Goal: Task Accomplishment & Management: Manage account settings

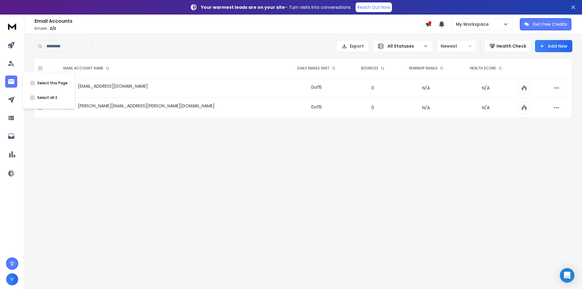
click at [33, 98] on button "Select this Page" at bounding box center [32, 97] width 5 height 5
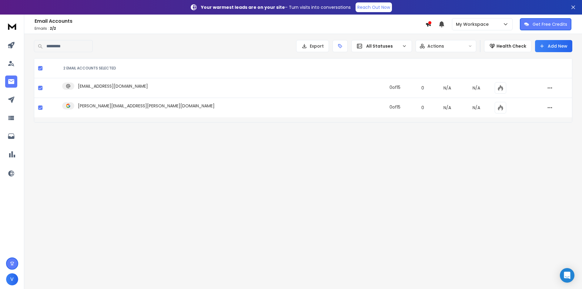
click at [208, 155] on div "Your warmest leads are on your site – Turn visits into conversations Reach Out …" at bounding box center [291, 144] width 582 height 289
click at [435, 45] on p "Actions" at bounding box center [435, 46] width 17 height 6
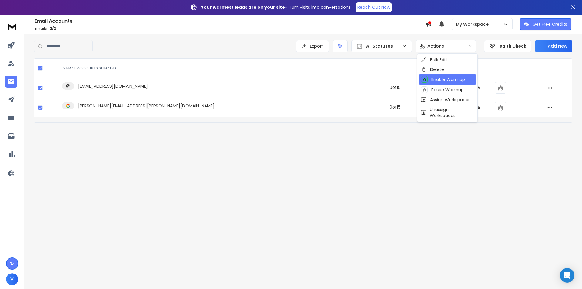
click at [440, 79] on div "Enable Warmup" at bounding box center [443, 79] width 44 height 7
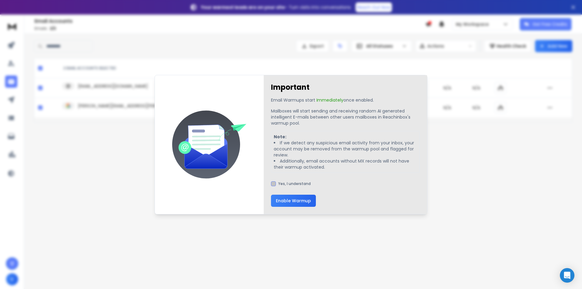
click at [272, 184] on button "Yes, I understand" at bounding box center [273, 183] width 5 height 5
click at [283, 195] on button "Enable Warmup" at bounding box center [293, 201] width 45 height 12
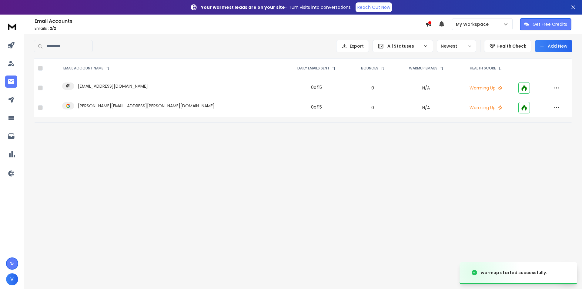
click at [402, 46] on p "All Statuses" at bounding box center [403, 46] width 33 height 6
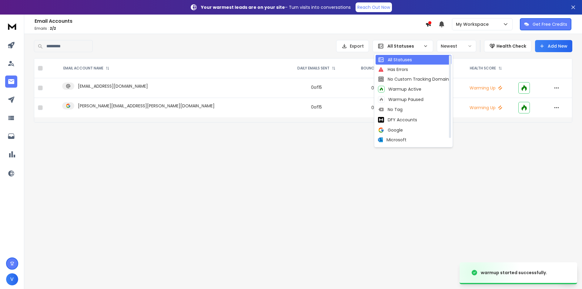
click at [310, 46] on div at bounding box center [183, 46] width 299 height 12
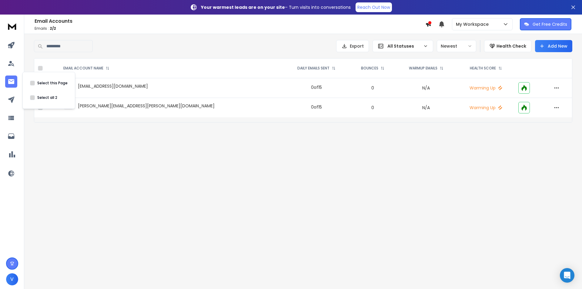
click at [41, 68] on button "Select this Page" at bounding box center [40, 68] width 5 height 5
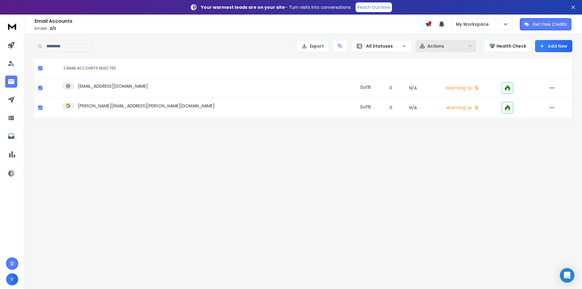
click at [441, 45] on p "Actions" at bounding box center [435, 46] width 17 height 6
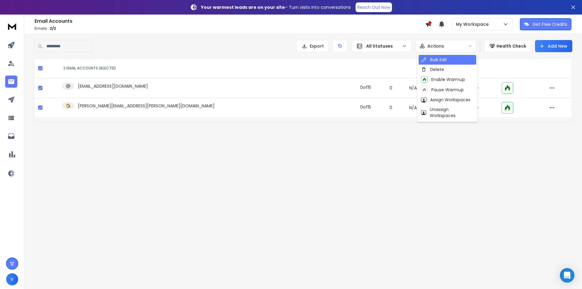
click at [437, 61] on div "Bulk Edit" at bounding box center [434, 60] width 26 height 6
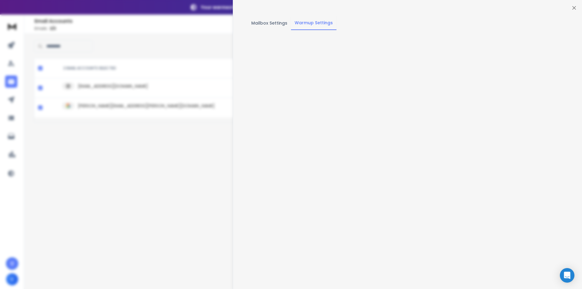
click at [311, 24] on button "Warmup Settings" at bounding box center [313, 23] width 45 height 14
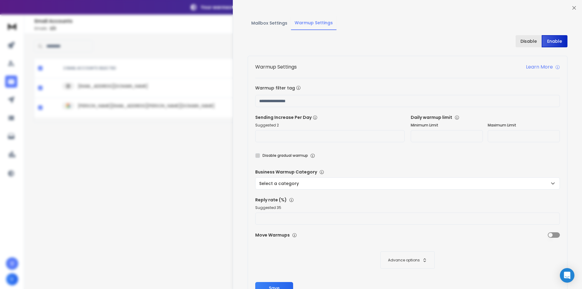
click at [257, 155] on button "Disable gradual warmup" at bounding box center [257, 155] width 5 height 5
click at [256, 156] on button "Disable gradual warmup" at bounding box center [257, 155] width 5 height 5
click at [159, 140] on div at bounding box center [291, 144] width 582 height 289
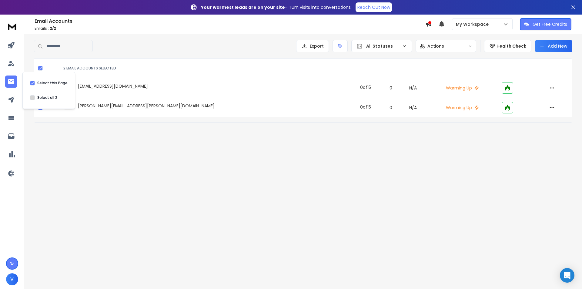
click at [32, 98] on button "Select this Page" at bounding box center [32, 97] width 5 height 5
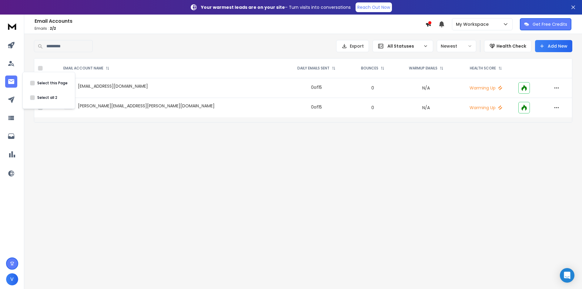
click at [101, 179] on div "Your warmest leads are on your site – Turn visits into conversations Reach Out …" at bounding box center [291, 144] width 582 height 289
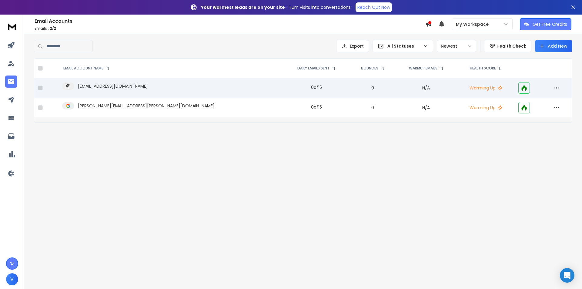
click at [39, 86] on button "button" at bounding box center [40, 87] width 5 height 5
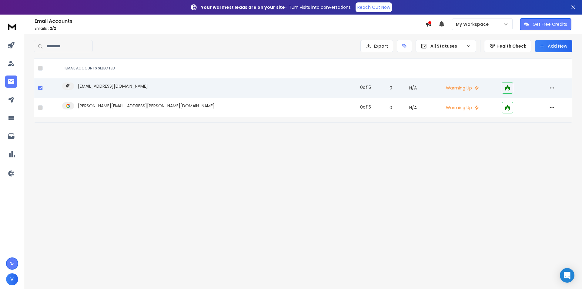
click at [42, 89] on button "button" at bounding box center [40, 87] width 5 height 5
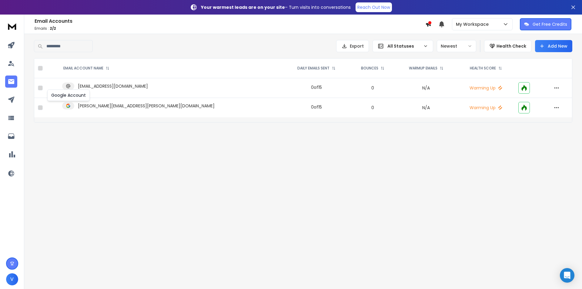
click at [167, 180] on div "Your warmest leads are on your site – Turn visits into conversations Reach Out …" at bounding box center [291, 144] width 582 height 289
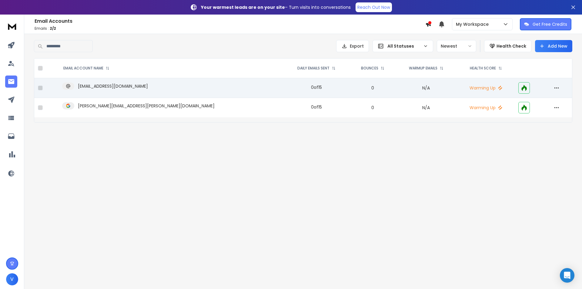
click at [554, 88] on icon at bounding box center [556, 87] width 5 height 1
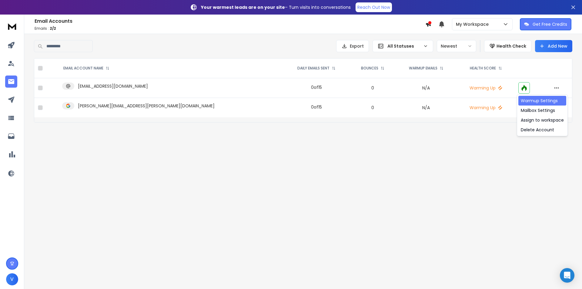
click at [548, 102] on div "Warmup Settings" at bounding box center [542, 101] width 48 height 10
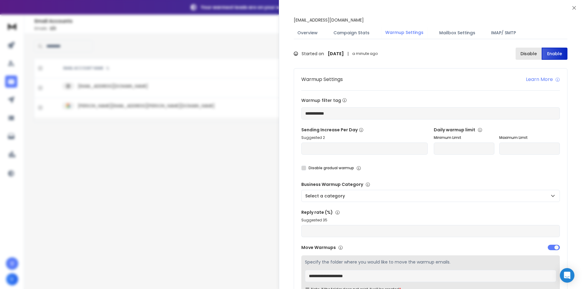
click at [305, 168] on button "Disable gradual warmup" at bounding box center [303, 168] width 5 height 5
click at [463, 147] on input "*" at bounding box center [464, 148] width 61 height 12
type input "**"
drag, startPoint x: 518, startPoint y: 149, endPoint x: 497, endPoint y: 154, distance: 22.0
click at [497, 154] on div "Minimum Limit ** Maximum Limit ** Minimum limit cannot equal or exceed the maxi…" at bounding box center [497, 144] width 126 height 19
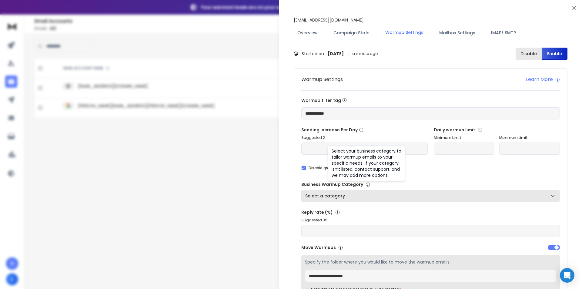
type input "**"
click at [345, 193] on button "Select a category" at bounding box center [430, 196] width 259 height 12
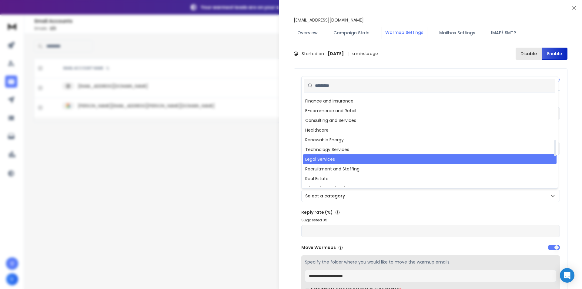
scroll to position [303, 0]
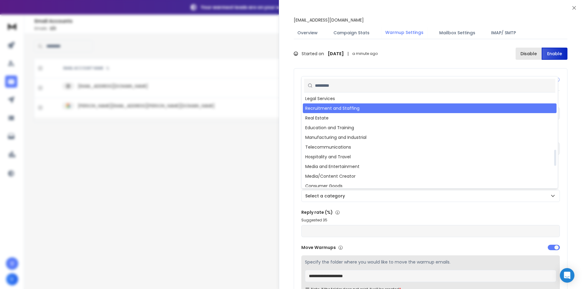
click at [338, 107] on span "Recruitment and Staffing" at bounding box center [332, 108] width 54 height 6
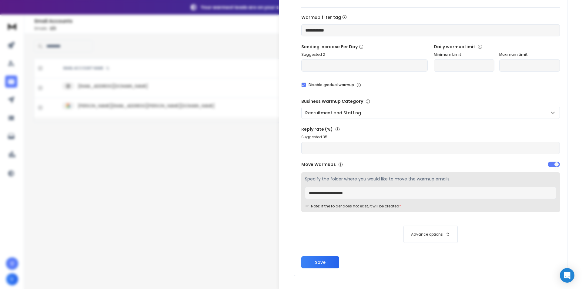
scroll to position [87, 0]
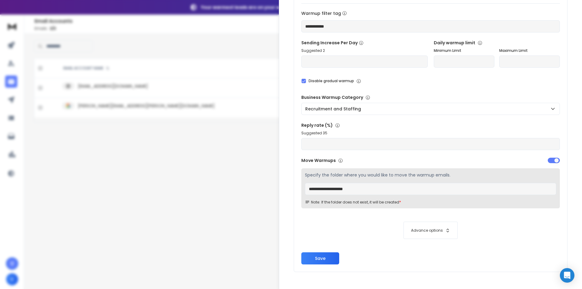
click at [331, 140] on input "**" at bounding box center [430, 144] width 259 height 12
type input "**"
click at [341, 218] on div "Advance options" at bounding box center [430, 230] width 259 height 29
click at [329, 189] on input "**********" at bounding box center [430, 189] width 251 height 12
click at [322, 189] on input "**********" at bounding box center [430, 189] width 251 height 12
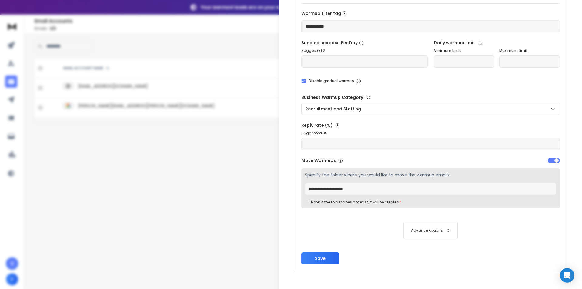
click at [322, 189] on input "**********" at bounding box center [430, 189] width 251 height 12
click at [311, 189] on input "**********" at bounding box center [430, 189] width 251 height 12
type input "**********"
click at [388, 222] on button "Advance options" at bounding box center [430, 230] width 246 height 17
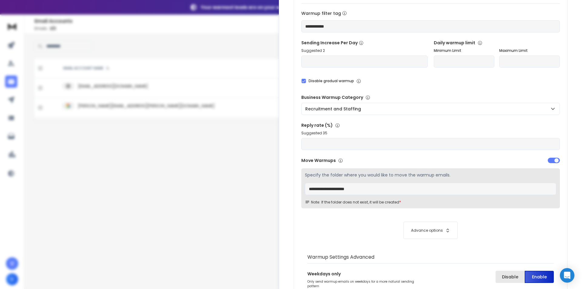
click at [416, 227] on div "Advance options" at bounding box center [431, 230] width 54 height 17
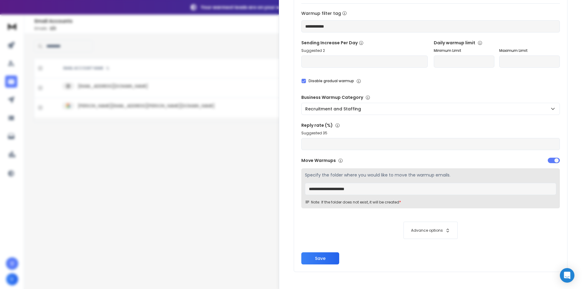
click at [423, 240] on div "Advance options" at bounding box center [430, 230] width 259 height 29
click at [419, 230] on p "Advance options" at bounding box center [427, 230] width 32 height 5
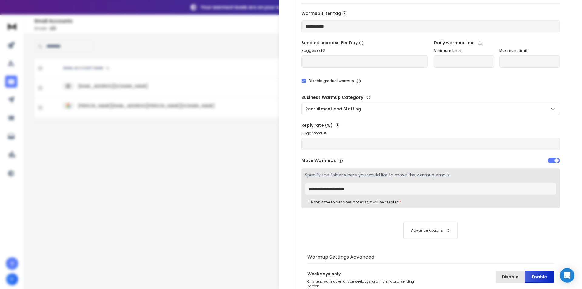
scroll to position [239, 0]
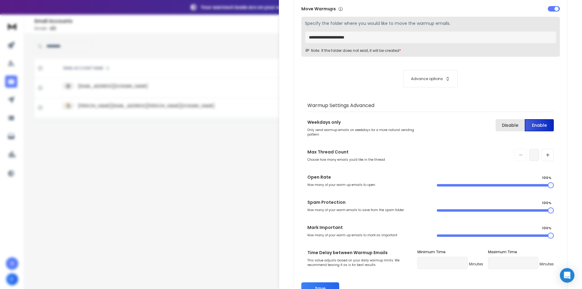
click at [504, 129] on button "Disable" at bounding box center [510, 125] width 29 height 12
click at [483, 234] on span at bounding box center [495, 235] width 117 height 2
click at [506, 233] on span at bounding box center [506, 236] width 6 height 6
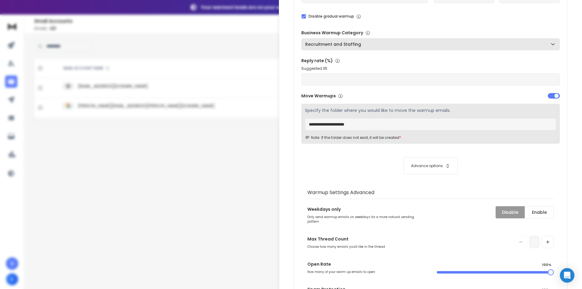
scroll to position [264, 0]
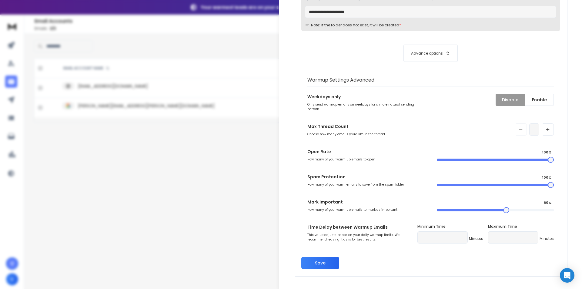
click at [320, 257] on button "Save" at bounding box center [320, 263] width 38 height 12
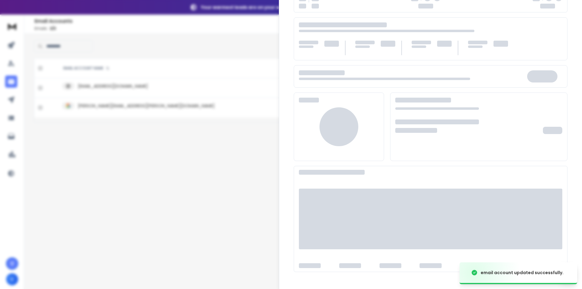
scroll to position [111, 0]
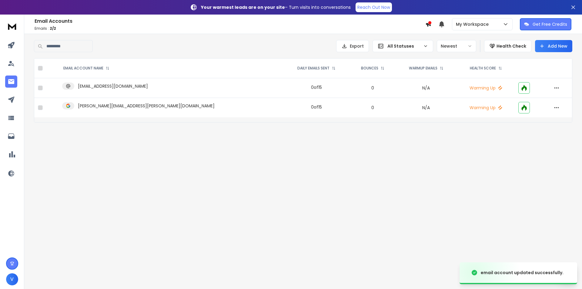
click at [352, 133] on div "Your warmest leads are on your site – Turn visits into conversations Reach Out …" at bounding box center [291, 144] width 582 height 289
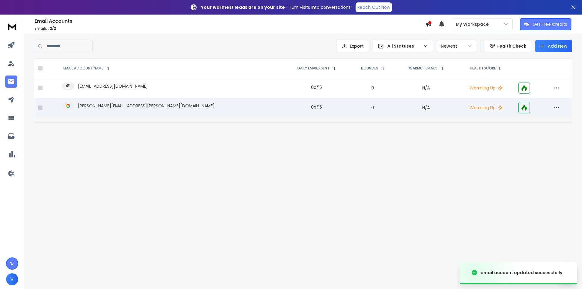
click at [173, 110] on td "[PERSON_NAME][EMAIL_ADDRESS][PERSON_NAME][DOMAIN_NAME]" at bounding box center [171, 108] width 225 height 20
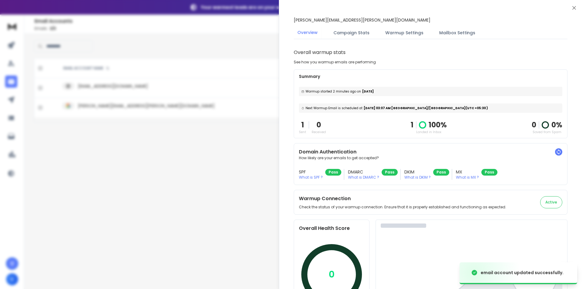
click at [199, 146] on div at bounding box center [291, 144] width 582 height 289
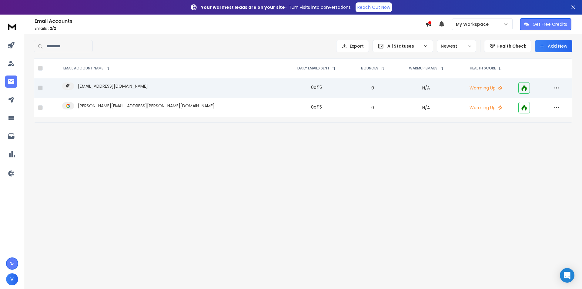
click at [189, 84] on div "[EMAIL_ADDRESS][DOMAIN_NAME]" at bounding box center [171, 85] width 218 height 7
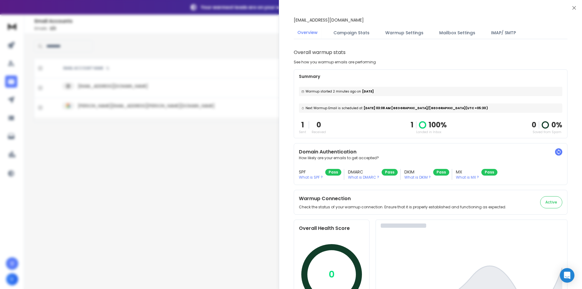
click at [402, 30] on button "Warmup Settings" at bounding box center [404, 32] width 45 height 13
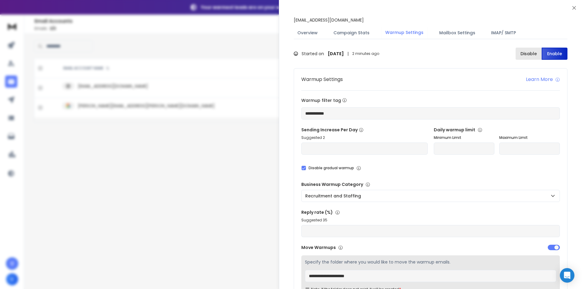
click at [353, 29] on button "Campaign Stats" at bounding box center [351, 32] width 43 height 13
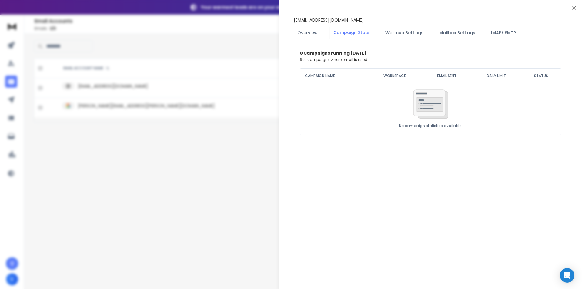
click at [312, 32] on button "Overview" at bounding box center [308, 32] width 28 height 13
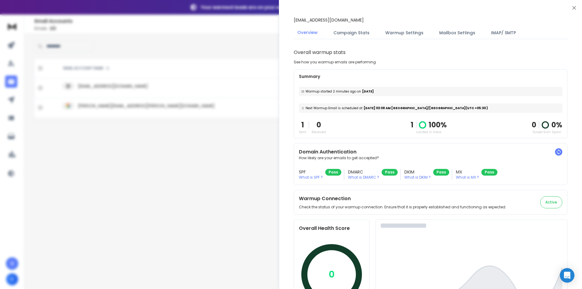
click at [355, 29] on button "Campaign Stats" at bounding box center [351, 32] width 43 height 13
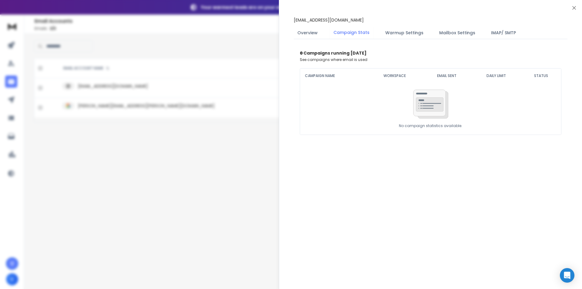
click at [455, 32] on button "Mailbox Settings" at bounding box center [457, 32] width 43 height 13
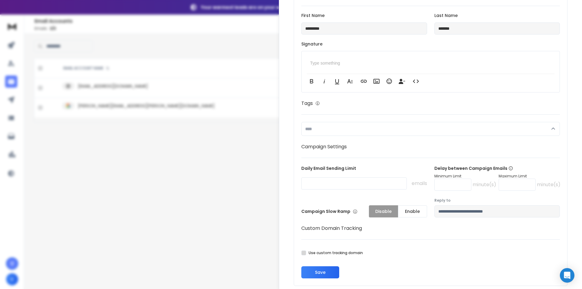
scroll to position [74, 0]
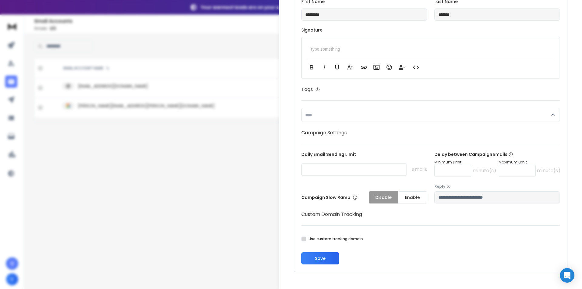
drag, startPoint x: 331, startPoint y: 172, endPoint x: 292, endPoint y: 173, distance: 39.1
click at [292, 173] on div "[EMAIL_ADDRESS][DOMAIN_NAME] Overview Campaign Stats Warmup Settings Mailbox Se…" at bounding box center [430, 107] width 288 height 349
type input "**"
click at [335, 263] on button "Save" at bounding box center [320, 258] width 38 height 12
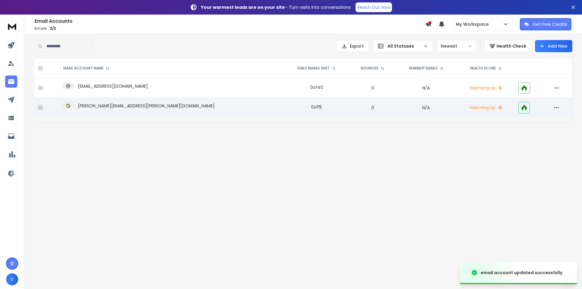
click at [139, 104] on p "[PERSON_NAME][EMAIL_ADDRESS][PERSON_NAME][DOMAIN_NAME]" at bounding box center [146, 106] width 137 height 6
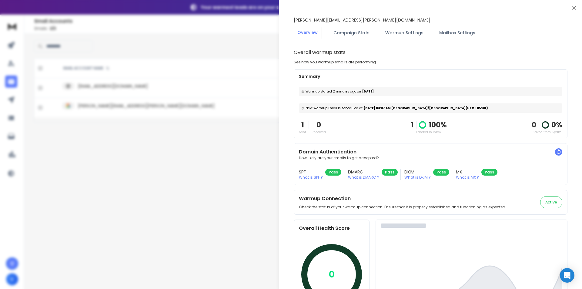
click at [410, 32] on button "Warmup Settings" at bounding box center [404, 32] width 45 height 13
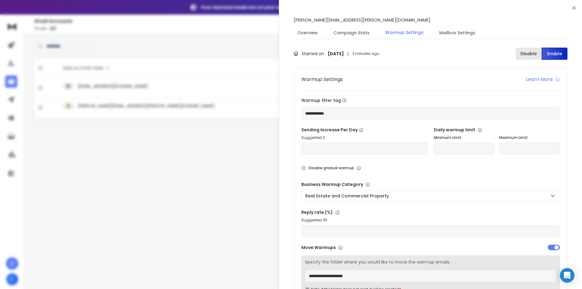
drag, startPoint x: 302, startPoint y: 169, endPoint x: 313, endPoint y: 169, distance: 10.9
click at [301, 169] on button "Disable gradual warmup" at bounding box center [303, 168] width 5 height 5
drag, startPoint x: 455, startPoint y: 148, endPoint x: 434, endPoint y: 149, distance: 21.0
click at [434, 149] on input "*" at bounding box center [464, 148] width 61 height 12
type input "**"
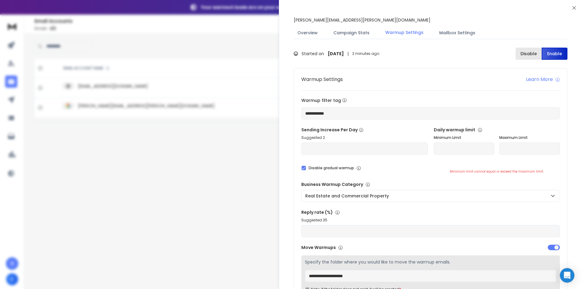
drag, startPoint x: 528, startPoint y: 150, endPoint x: 488, endPoint y: 150, distance: 40.3
click at [488, 150] on div "Minimum Limit ** Maximum Limit ** Minimum limit cannot equal or exceed the maxi…" at bounding box center [497, 144] width 126 height 19
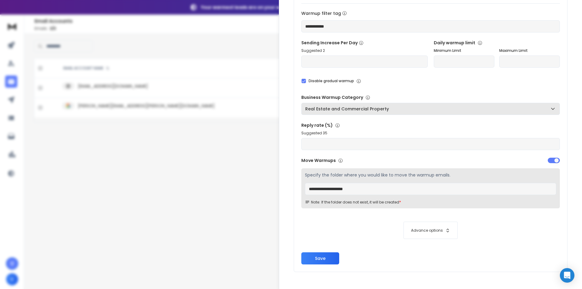
type input "**"
click at [323, 111] on p "Real Estate and Commercial Property" at bounding box center [348, 109] width 86 height 6
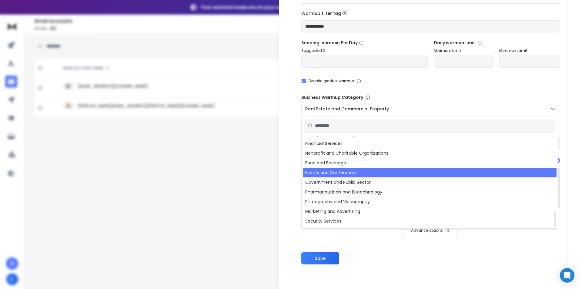
scroll to position [423, 0]
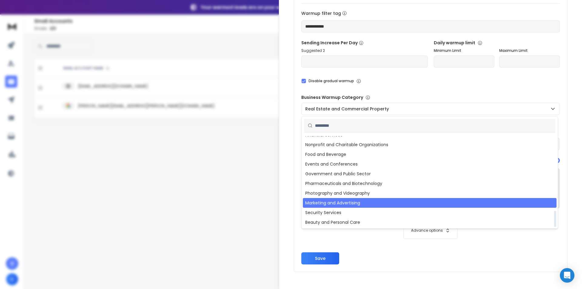
click at [342, 202] on span "Marketing and Advertising" at bounding box center [332, 203] width 55 height 6
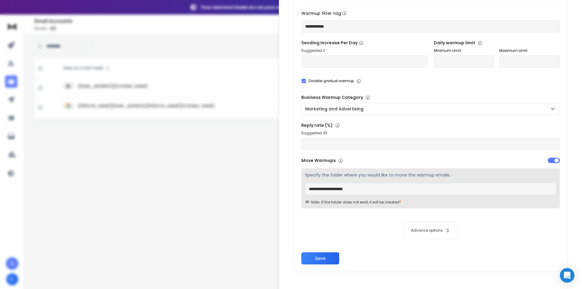
drag, startPoint x: 312, startPoint y: 144, endPoint x: 308, endPoint y: 146, distance: 3.9
click at [308, 146] on input "**" at bounding box center [430, 144] width 259 height 12
type input "**"
click at [325, 191] on input "**********" at bounding box center [430, 189] width 251 height 12
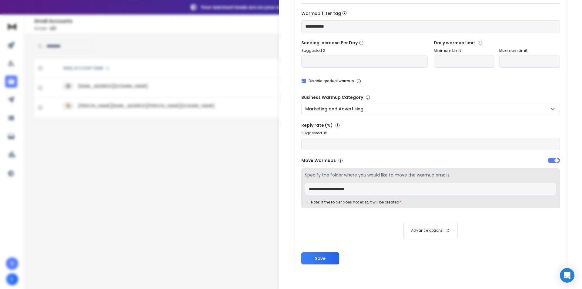
type input "**********"
click at [446, 231] on icon "button" at bounding box center [447, 230] width 5 height 5
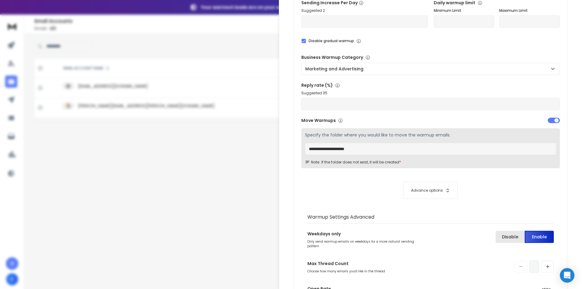
scroll to position [208, 0]
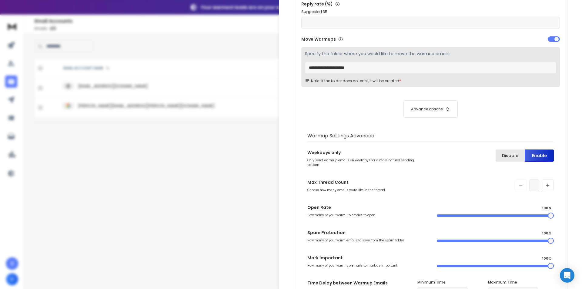
click at [516, 154] on button "Disable" at bounding box center [510, 155] width 29 height 12
click at [494, 265] on span at bounding box center [466, 266] width 59 height 2
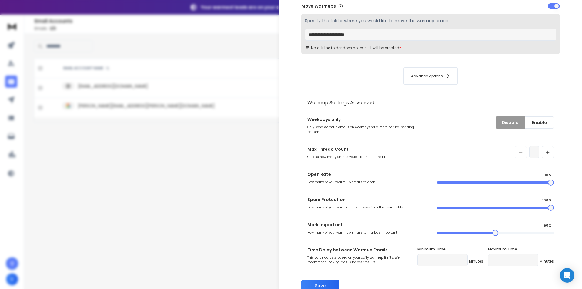
scroll to position [264, 0]
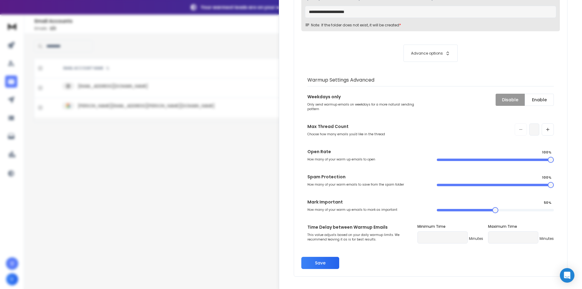
click at [333, 257] on button "Save" at bounding box center [320, 263] width 38 height 12
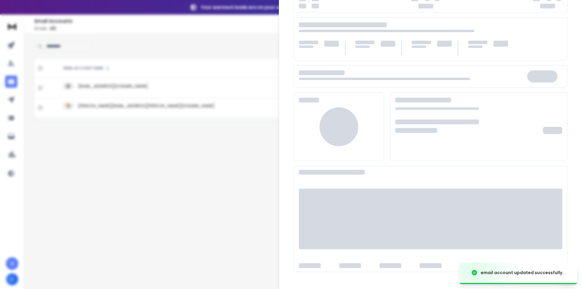
scroll to position [111, 0]
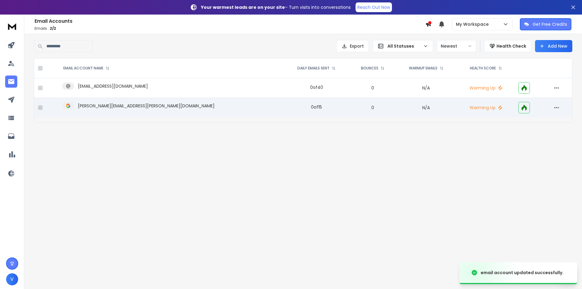
click at [153, 107] on div "[PERSON_NAME][EMAIL_ADDRESS][PERSON_NAME][DOMAIN_NAME]" at bounding box center [171, 105] width 218 height 7
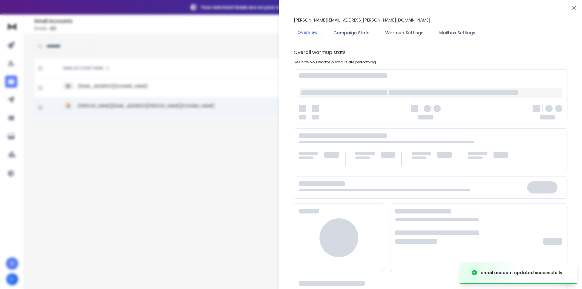
click at [153, 107] on div at bounding box center [291, 144] width 582 height 289
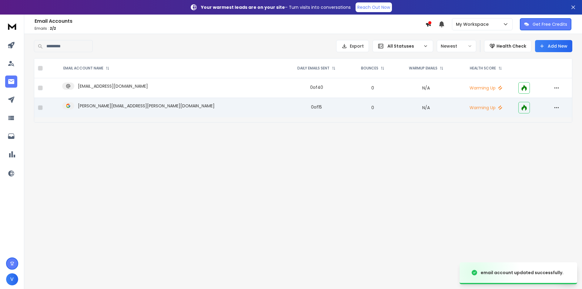
click at [159, 107] on div "[PERSON_NAME][EMAIL_ADDRESS][PERSON_NAME][DOMAIN_NAME]" at bounding box center [171, 105] width 218 height 7
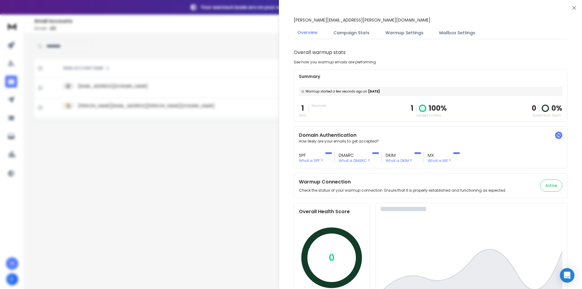
click at [400, 33] on button "Warmup Settings" at bounding box center [404, 32] width 45 height 13
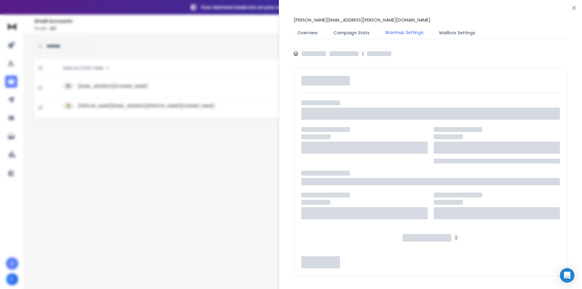
click at [454, 32] on button "Mailbox Settings" at bounding box center [457, 32] width 43 height 13
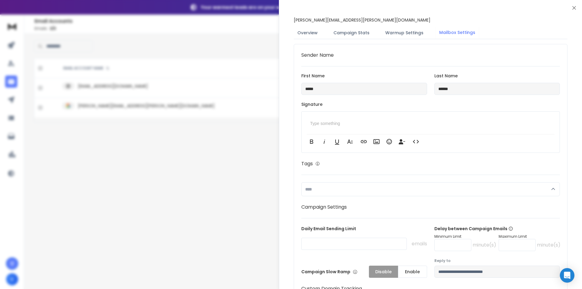
click at [303, 246] on input "**" at bounding box center [354, 244] width 106 height 12
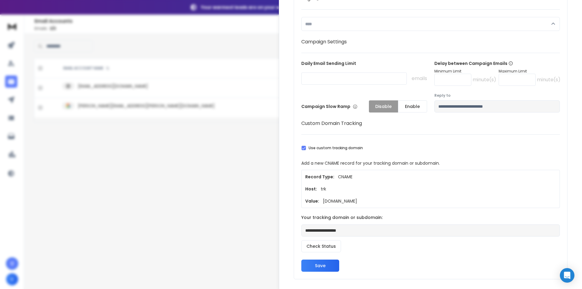
scroll to position [173, 0]
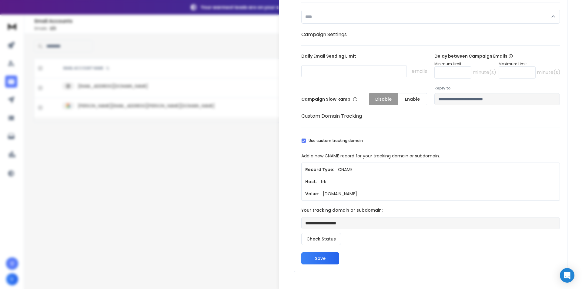
type input "**"
click at [320, 259] on button "Save" at bounding box center [320, 258] width 38 height 12
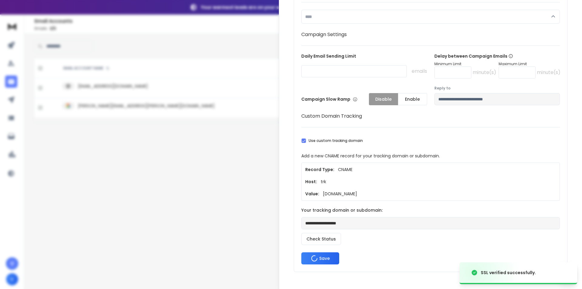
click at [244, 155] on div at bounding box center [291, 144] width 582 height 289
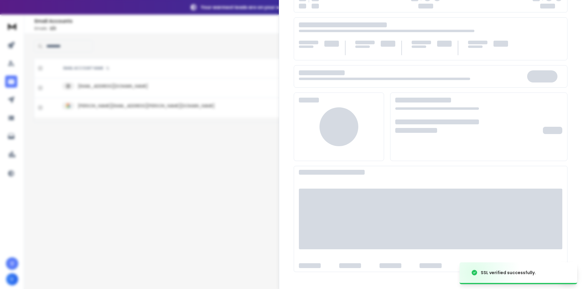
scroll to position [111, 0]
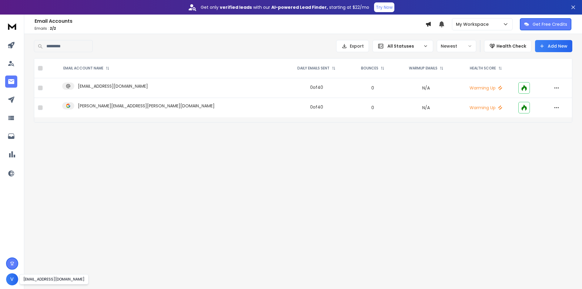
drag, startPoint x: 12, startPoint y: 281, endPoint x: 23, endPoint y: 283, distance: 12.0
click at [12, 281] on span "V" at bounding box center [12, 279] width 12 height 12
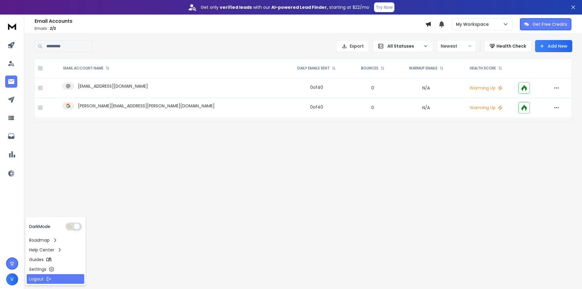
click at [34, 281] on p "Logout" at bounding box center [36, 279] width 15 height 6
